Goal: Navigation & Orientation: Go to known website

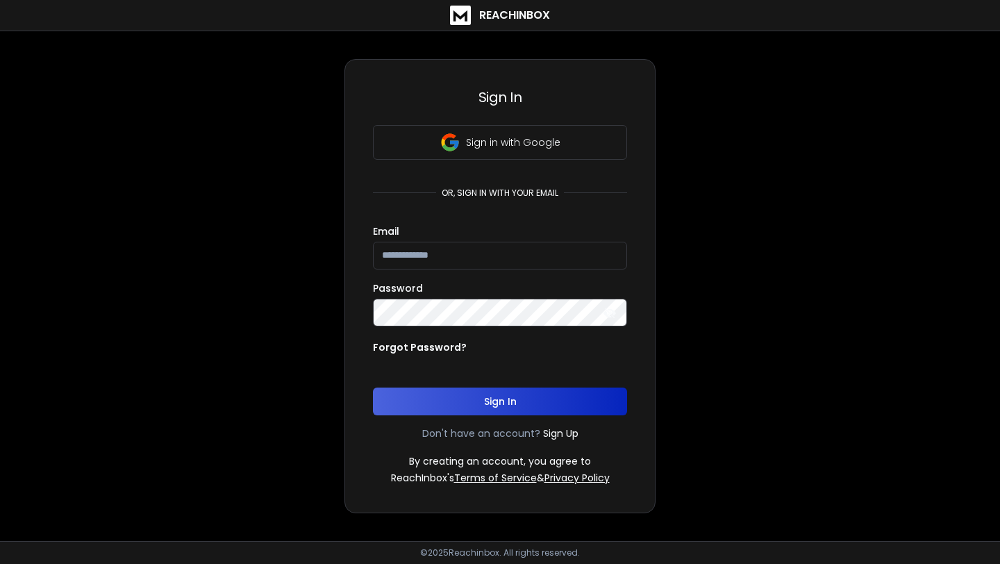
scroll to position [301, 0]
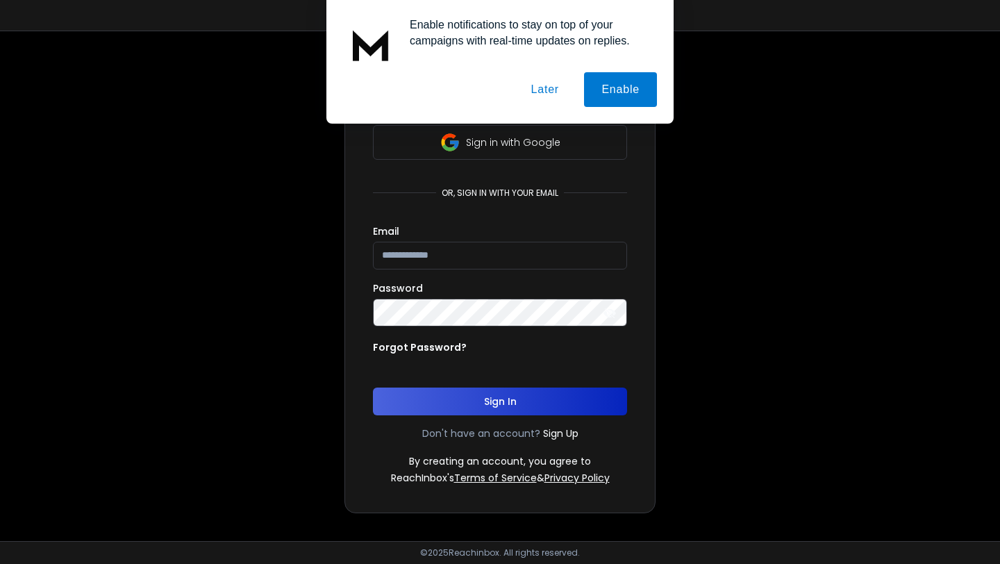
click at [780, 328] on div "Welcome to ReachInbox 10x your leads, meetings and deals. Sign In Sign in with …" at bounding box center [500, 286] width 1000 height 454
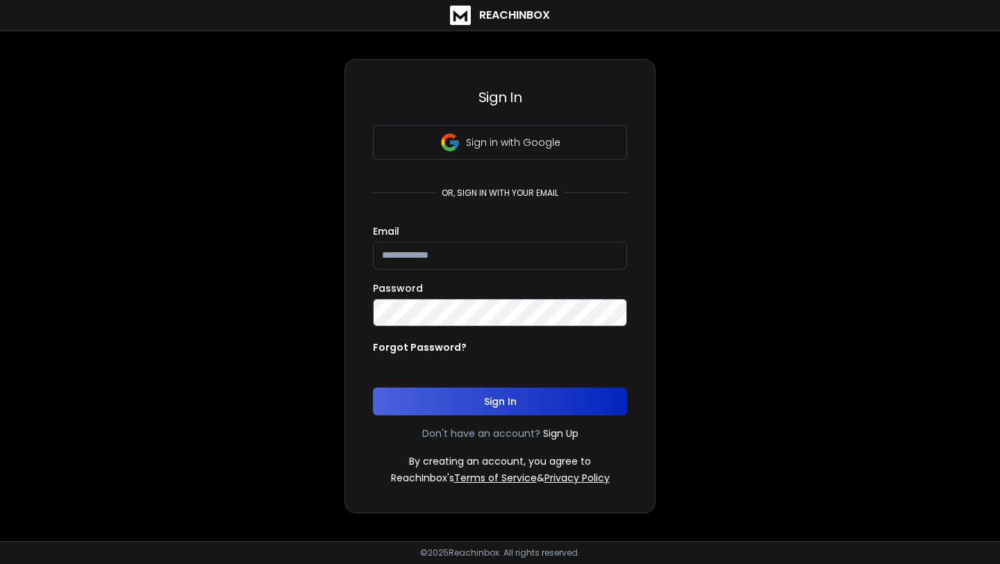
scroll to position [301, 0]
